Goal: Task Accomplishment & Management: Manage account settings

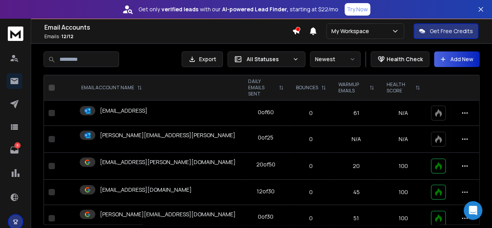
click at [134, 111] on p "[EMAIL_ADDRESS]" at bounding box center [123, 111] width 47 height 8
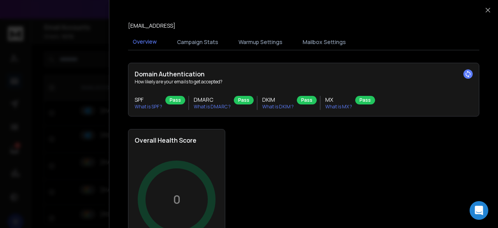
click at [253, 41] on button "Warmup Settings" at bounding box center [260, 41] width 53 height 17
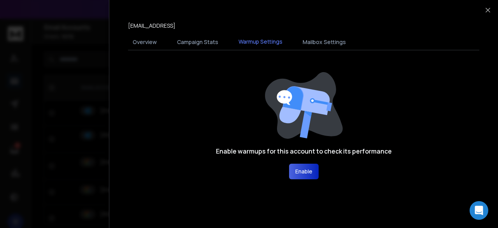
click at [302, 179] on button "Enable" at bounding box center [304, 171] width 30 height 16
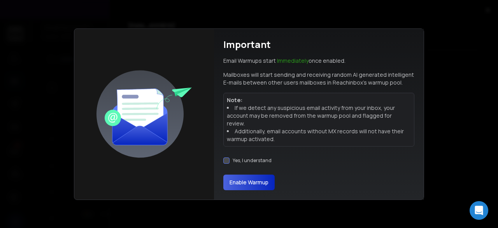
click at [301, 170] on div "Important Email Warmups start Immediately once enabled. Mailboxes will start se…" at bounding box center [319, 114] width 210 height 170
click at [227, 157] on button "Yes, I understand" at bounding box center [226, 160] width 6 height 6
click at [240, 179] on button "Enable Warmup" at bounding box center [248, 182] width 51 height 16
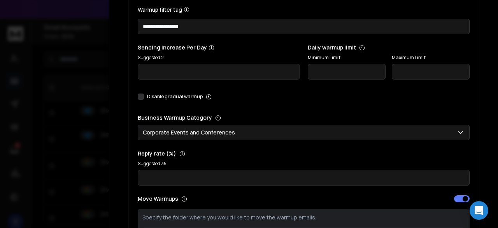
scroll to position [255, 0]
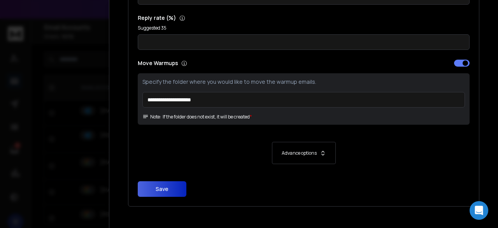
click at [148, 192] on button "Save" at bounding box center [162, 189] width 49 height 16
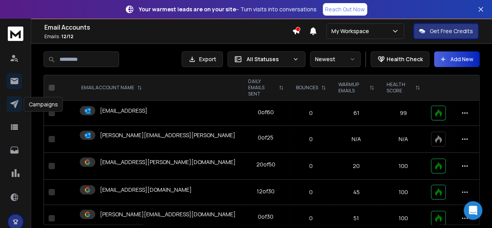
click at [14, 107] on icon at bounding box center [14, 103] width 9 height 9
